Goal: Navigation & Orientation: Find specific page/section

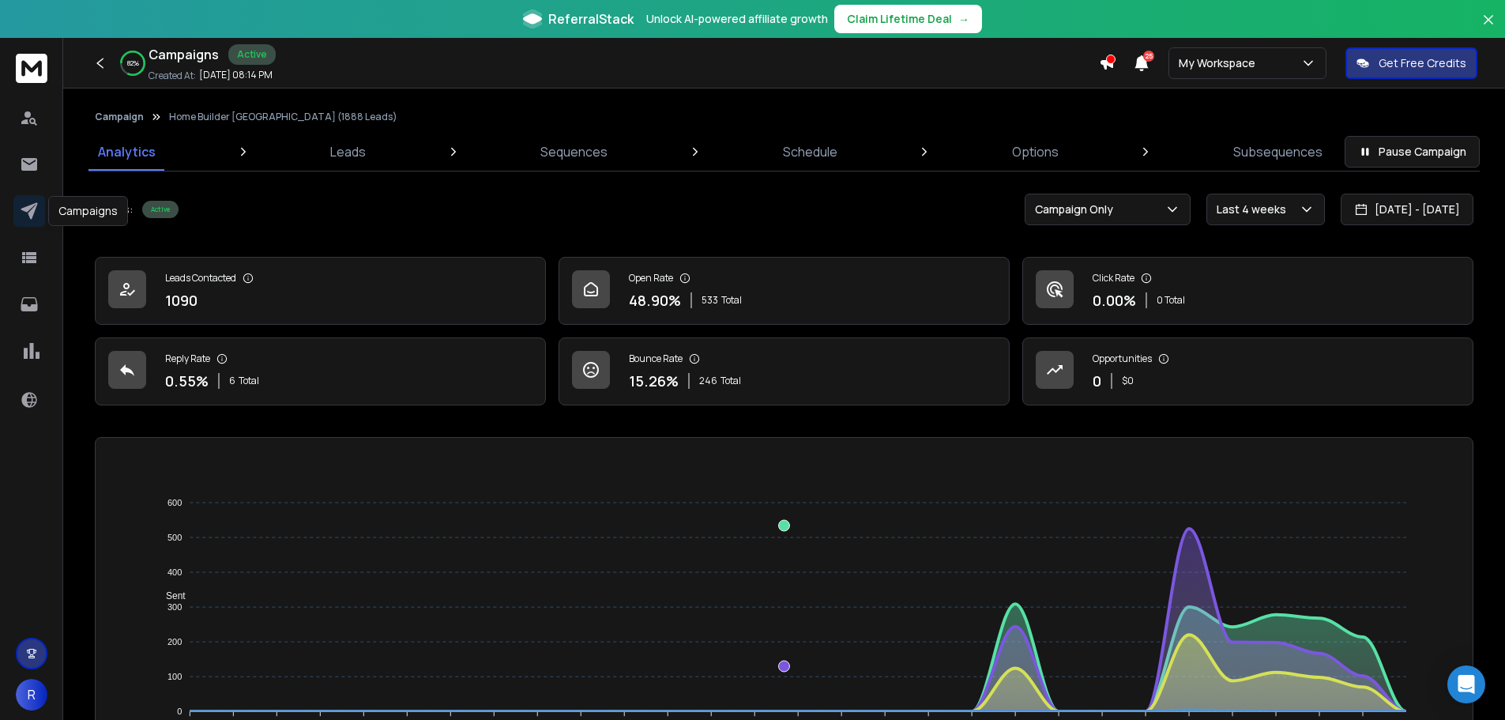
click at [31, 212] on icon at bounding box center [29, 211] width 17 height 17
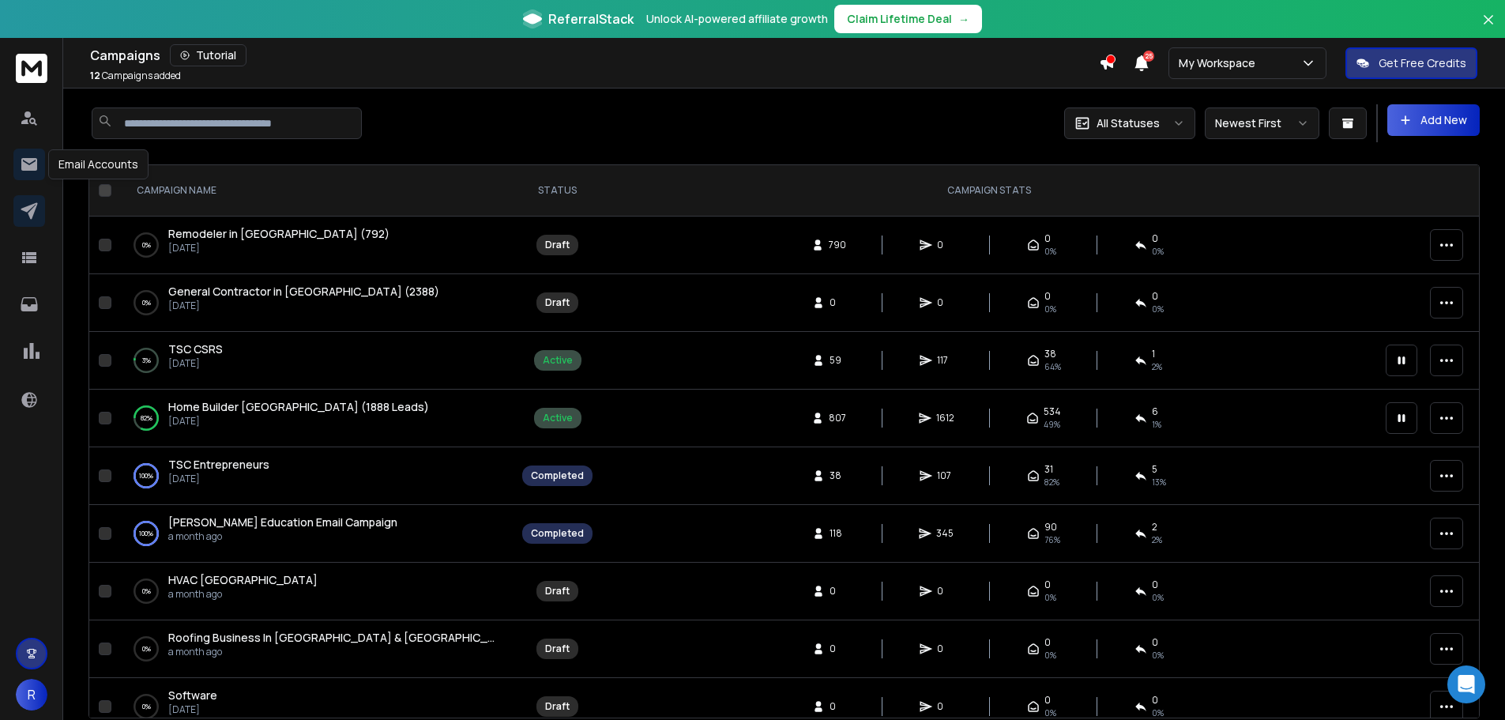
click at [23, 161] on icon at bounding box center [29, 164] width 19 height 19
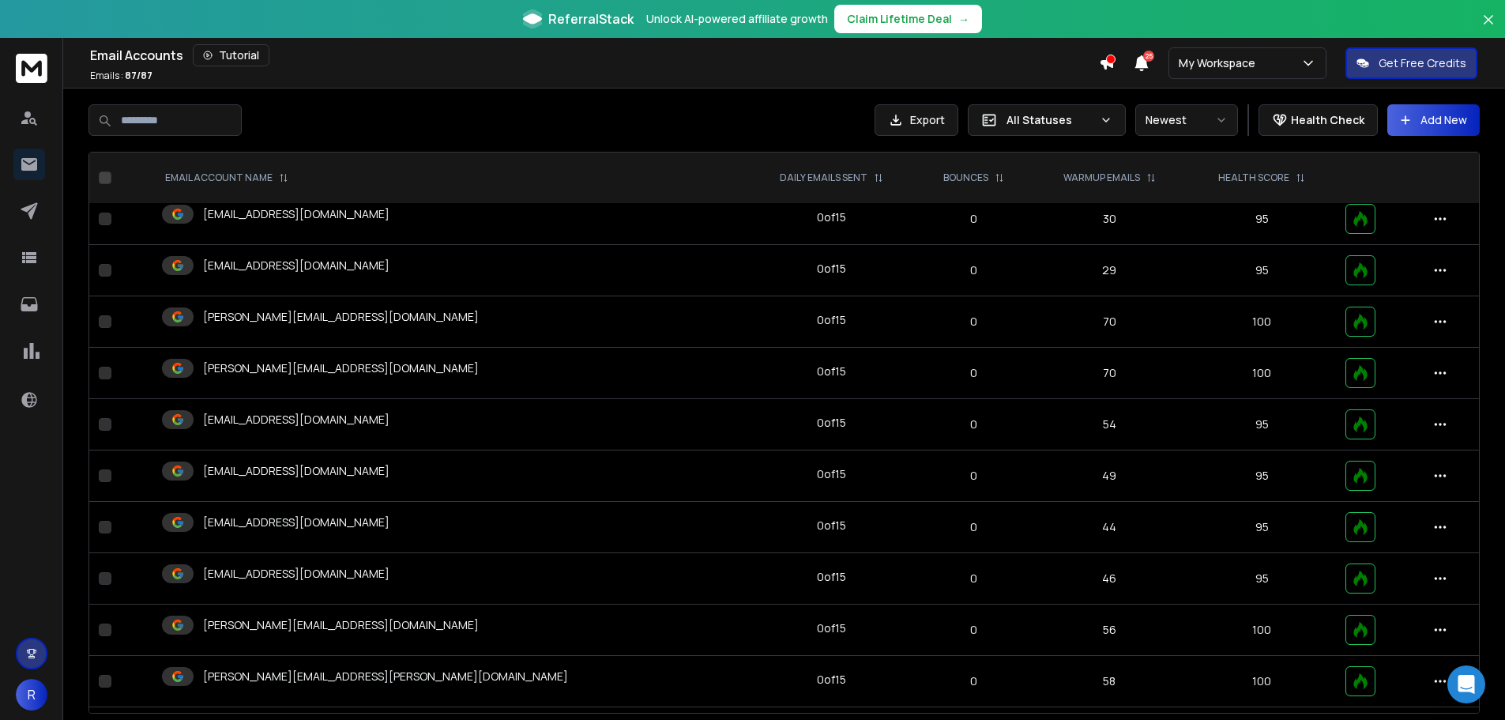
scroll to position [112, 0]
click at [26, 209] on icon at bounding box center [29, 211] width 17 height 17
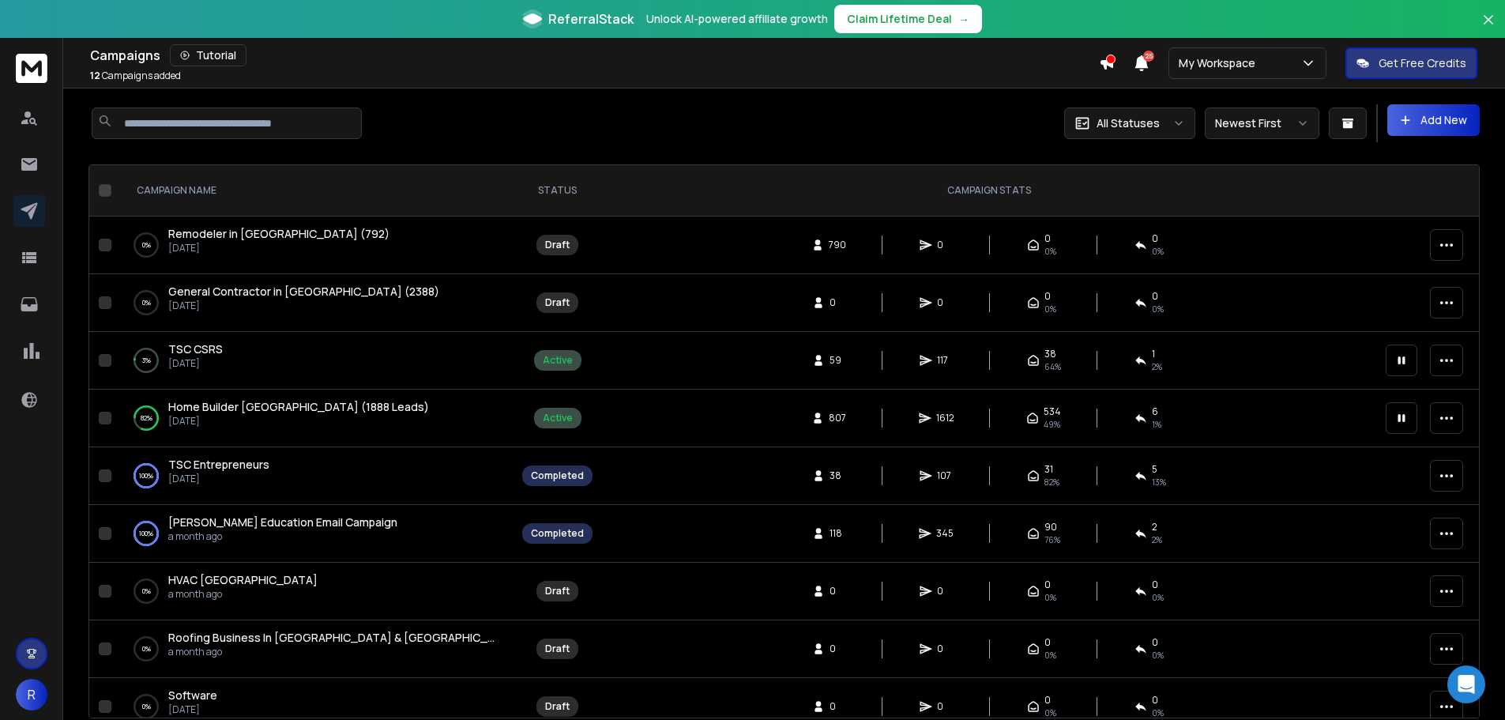
click at [300, 412] on span "Home Builder [GEOGRAPHIC_DATA] (1888 Leads)" at bounding box center [298, 406] width 261 height 15
